Goal: Task Accomplishment & Management: Manage account settings

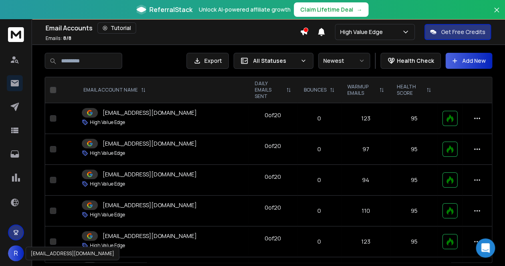
click at [13, 257] on span "R" at bounding box center [16, 253] width 16 height 16
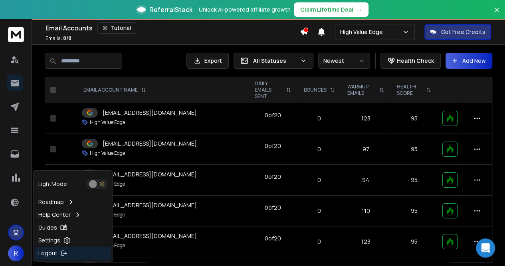
click at [47, 255] on p "Logout" at bounding box center [47, 253] width 19 height 8
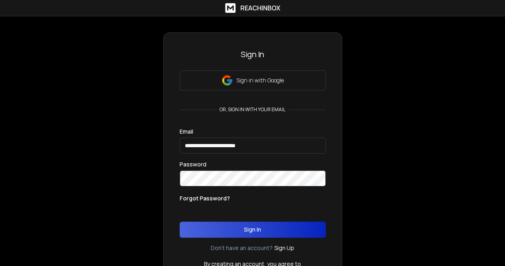
click at [252, 144] on input "**********" at bounding box center [253, 145] width 146 height 16
type input "**********"
click at [257, 230] on button "Sign In" at bounding box center [253, 229] width 146 height 16
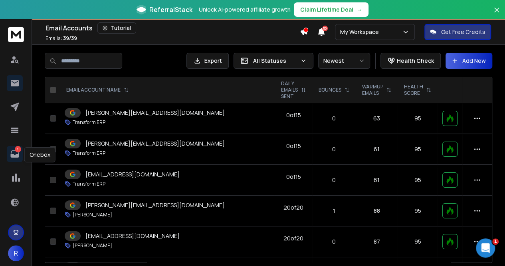
click at [19, 153] on icon at bounding box center [15, 154] width 10 height 10
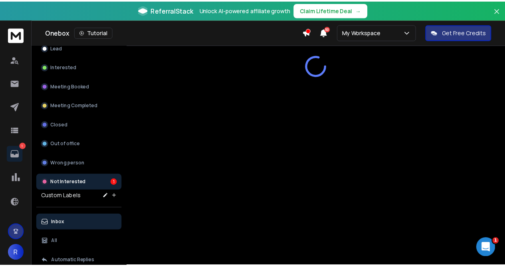
scroll to position [40, 0]
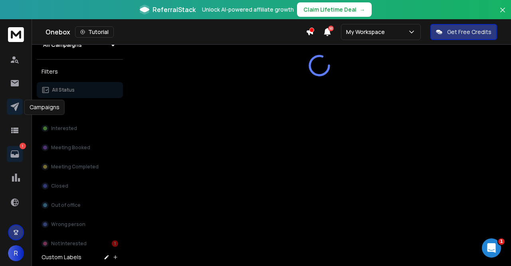
click at [15, 105] on icon at bounding box center [14, 107] width 8 height 8
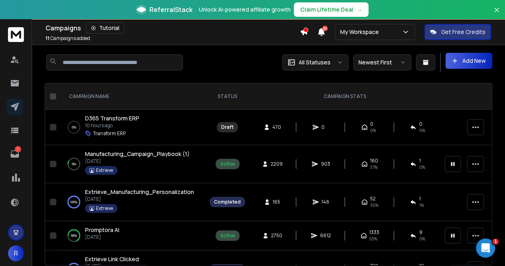
click at [112, 119] on span "D365 Transform ERP" at bounding box center [112, 118] width 54 height 8
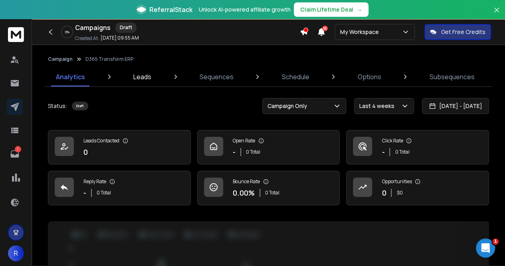
click at [143, 79] on p "Leads" at bounding box center [142, 77] width 18 height 10
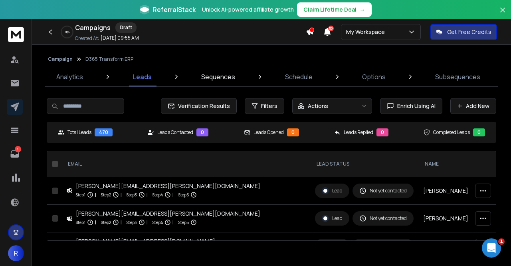
click at [208, 79] on p "Sequences" at bounding box center [218, 77] width 34 height 10
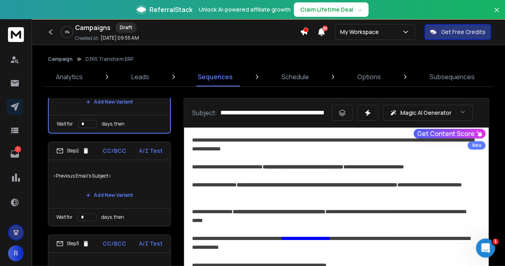
scroll to position [8, 0]
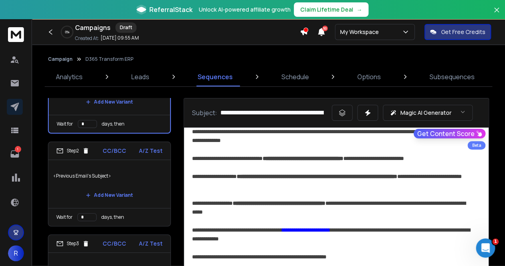
click at [116, 177] on p "<Previous Email's Subject>" at bounding box center [109, 176] width 113 height 22
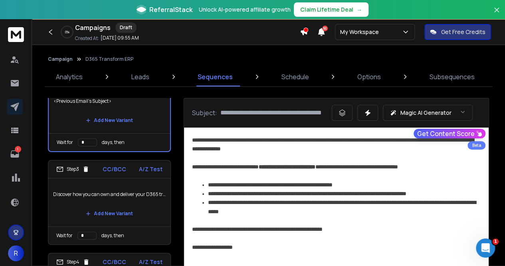
scroll to position [130, 0]
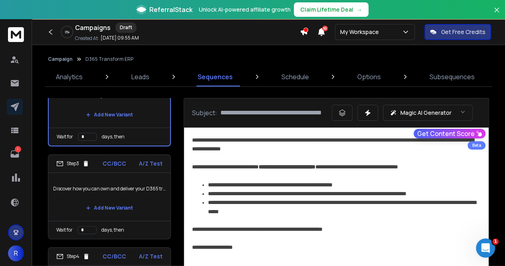
click at [129, 196] on p "Discover how you can own and deliver your D365 transformation with Transform ERP" at bounding box center [109, 188] width 113 height 22
type input "**********"
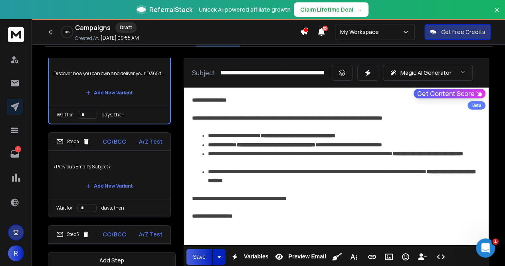
scroll to position [210, 0]
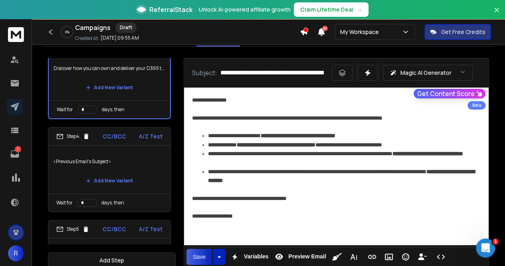
click at [116, 164] on p "<Previous Email's Subject>" at bounding box center [109, 161] width 113 height 22
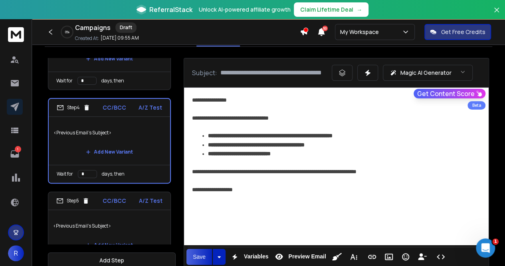
scroll to position [250, 0]
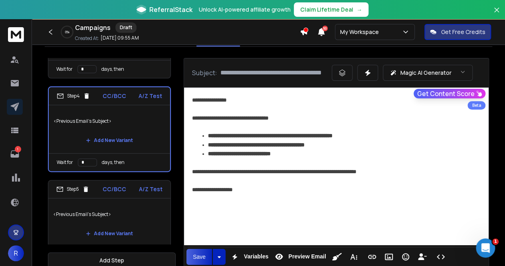
click at [117, 203] on p "<Previous Email's Subject>" at bounding box center [109, 214] width 113 height 22
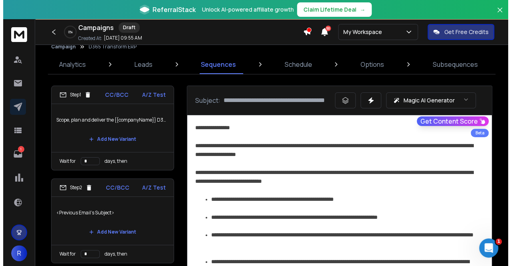
scroll to position [0, 0]
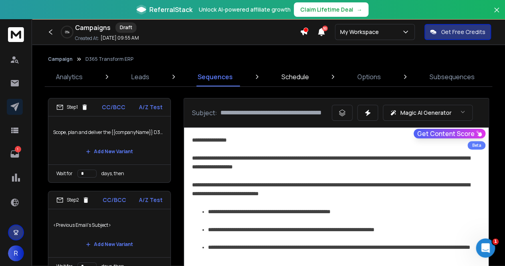
click at [291, 75] on p "Schedule" at bounding box center [296, 77] width 28 height 10
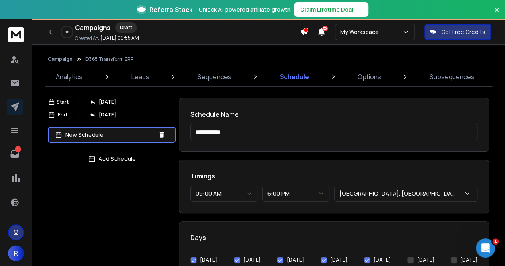
click at [249, 193] on icon "button" at bounding box center [249, 194] width 3 height 2
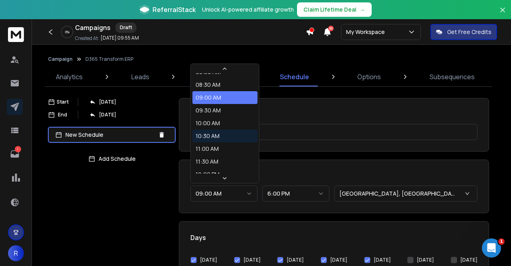
scroll to position [224, 0]
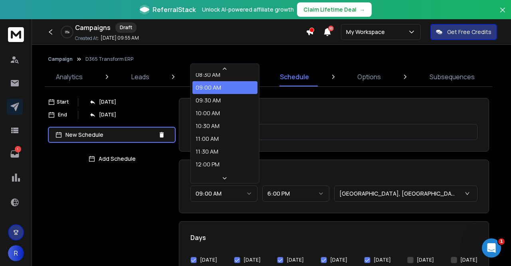
select select "********"
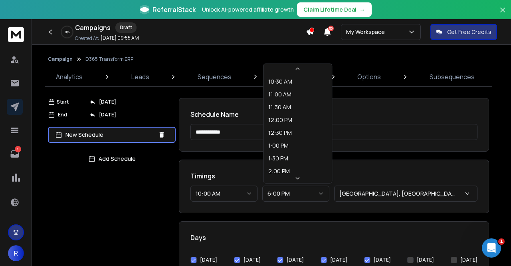
click at [327, 193] on button "6:00 PM" at bounding box center [295, 193] width 67 height 16
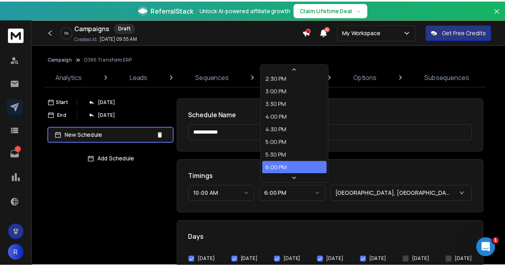
scroll to position [119, 0]
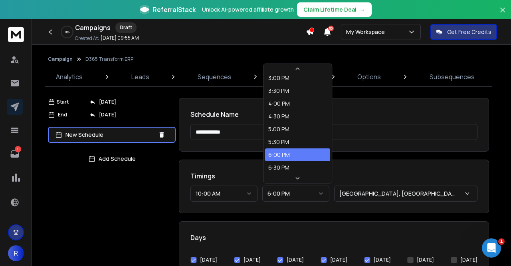
select select "********"
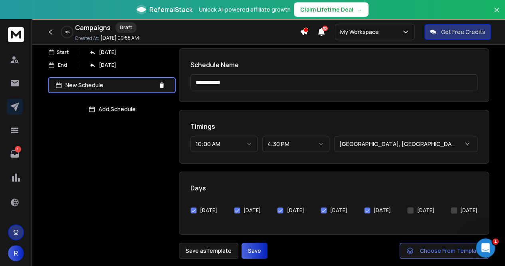
scroll to position [52, 0]
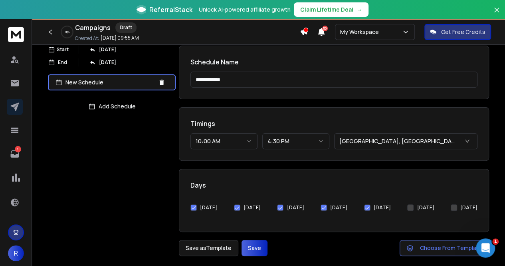
click at [262, 246] on button "Save" at bounding box center [255, 248] width 26 height 16
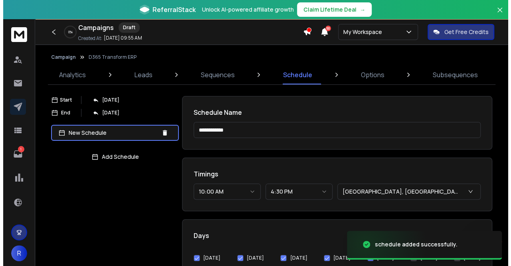
scroll to position [0, 0]
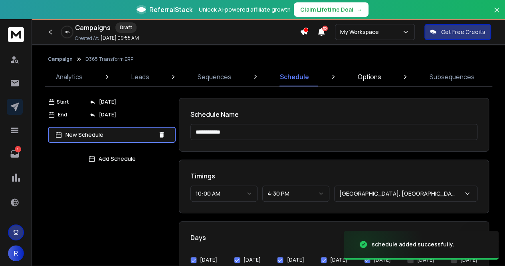
click at [377, 77] on p "Options" at bounding box center [369, 77] width 24 height 10
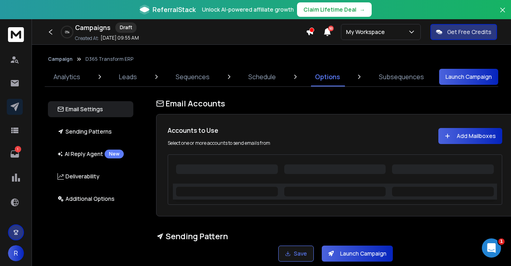
click at [455, 131] on button "Add Mailboxes" at bounding box center [471, 136] width 64 height 16
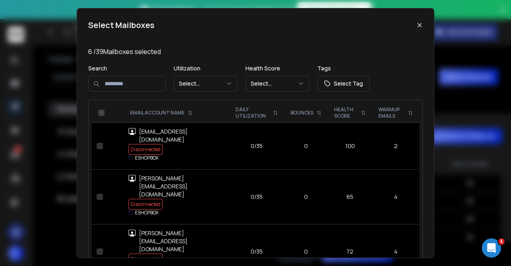
click at [232, 85] on icon "button" at bounding box center [229, 83] width 6 height 6
click at [353, 84] on button "Select Tag" at bounding box center [344, 83] width 52 height 16
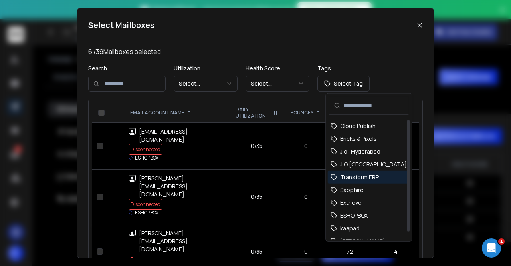
click at [356, 175] on span "Transform ERP" at bounding box center [359, 177] width 39 height 8
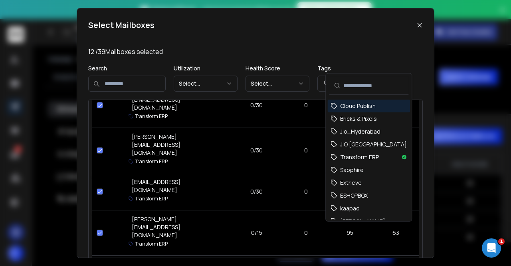
scroll to position [37, 0]
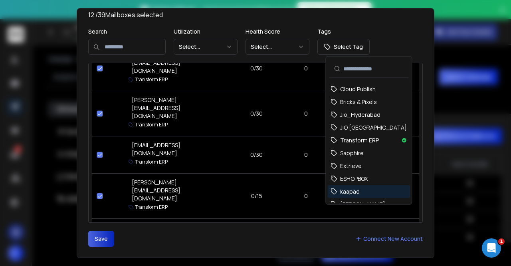
click at [97, 238] on button "Save" at bounding box center [101, 238] width 26 height 16
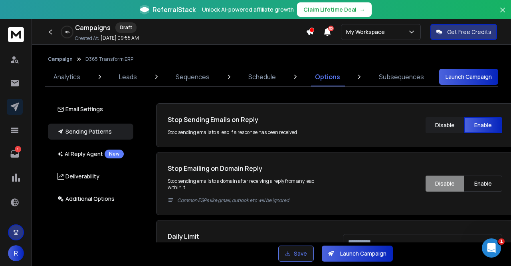
scroll to position [240, 0]
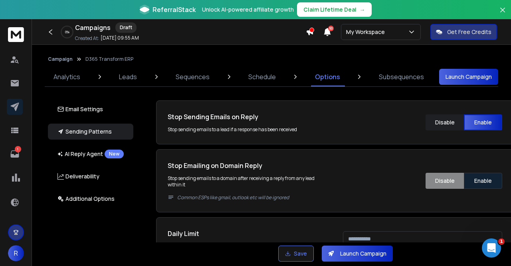
click at [487, 177] on button "Enable" at bounding box center [483, 181] width 38 height 16
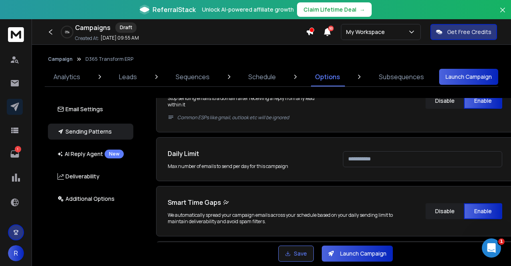
scroll to position [359, 0]
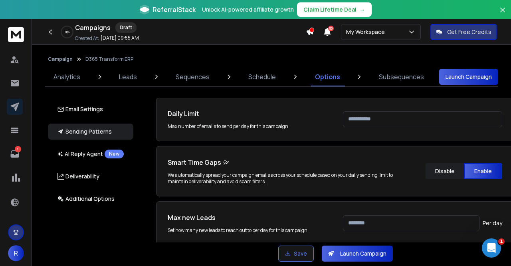
click at [380, 119] on input "***" at bounding box center [422, 119] width 159 height 16
drag, startPoint x: 379, startPoint y: 119, endPoint x: 341, endPoint y: 121, distance: 37.6
click at [343, 121] on input "***" at bounding box center [422, 119] width 159 height 16
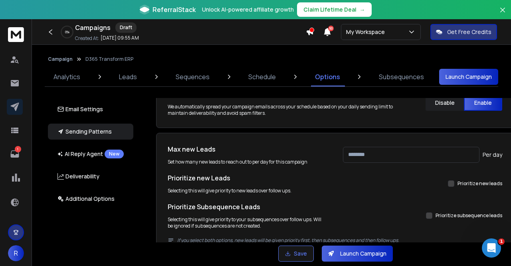
scroll to position [439, 0]
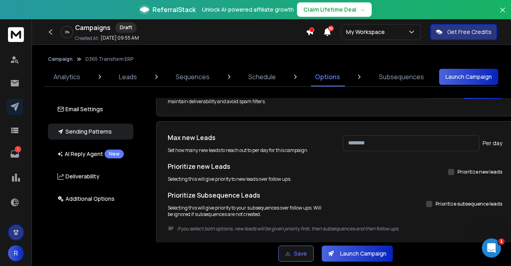
drag, startPoint x: 363, startPoint y: 143, endPoint x: 340, endPoint y: 143, distance: 23.2
click at [343, 143] on input "***" at bounding box center [411, 143] width 137 height 16
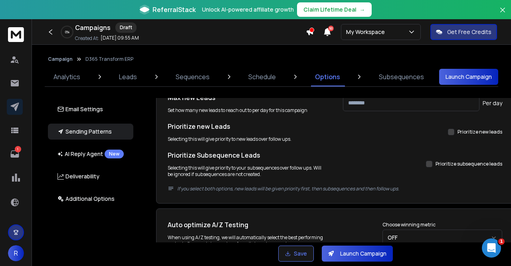
type input "***"
click at [449, 130] on button "Prioritize new leads" at bounding box center [451, 132] width 6 height 6
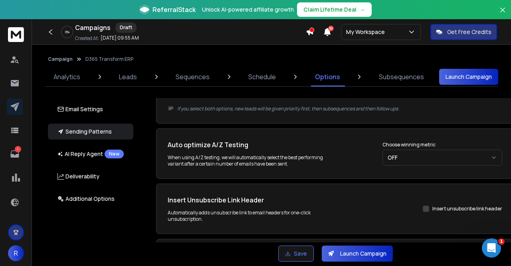
scroll to position [599, 0]
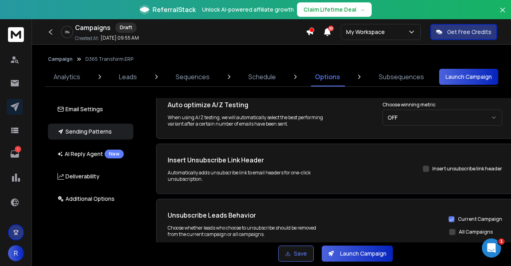
click at [423, 165] on button "Insert unsubscribe link header" at bounding box center [426, 168] width 6 height 6
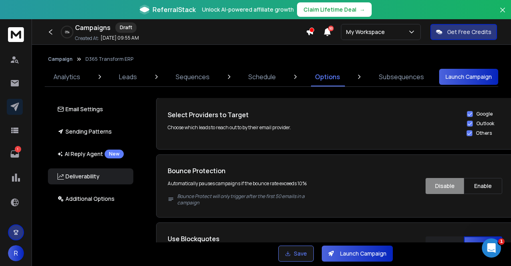
scroll to position [1198, 0]
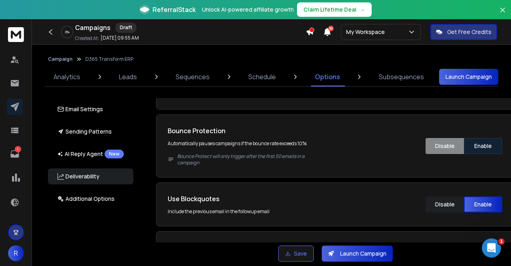
click at [474, 140] on button "Enable" at bounding box center [483, 146] width 38 height 16
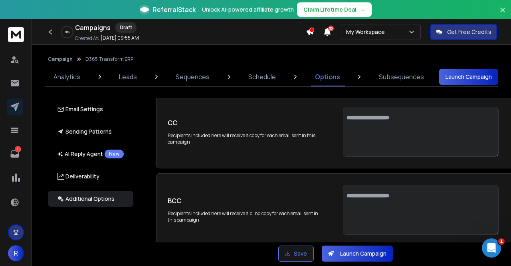
scroll to position [1681, 0]
click at [363, 250] on button "Launch Campaign" at bounding box center [357, 253] width 71 height 16
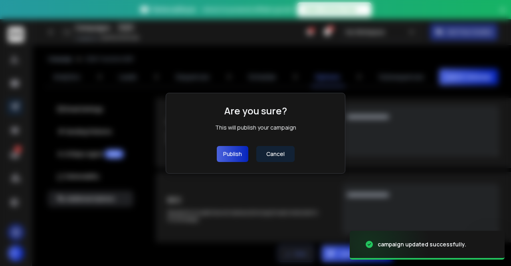
click at [239, 155] on button "Publish" at bounding box center [233, 154] width 32 height 16
